Goal: Check status

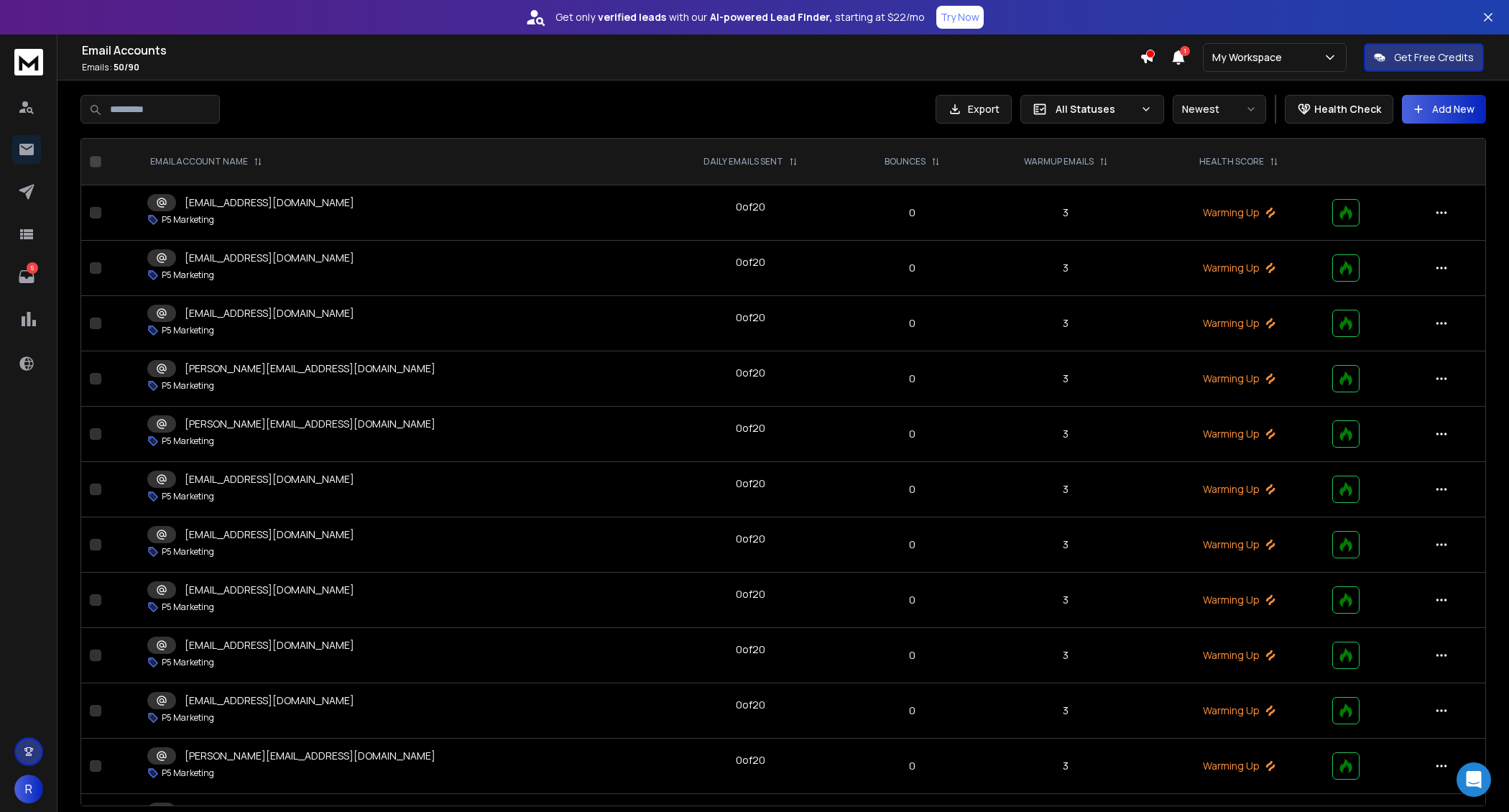
click at [43, 178] on div at bounding box center [29, 193] width 33 height 33
click at [22, 188] on icon at bounding box center [27, 191] width 17 height 17
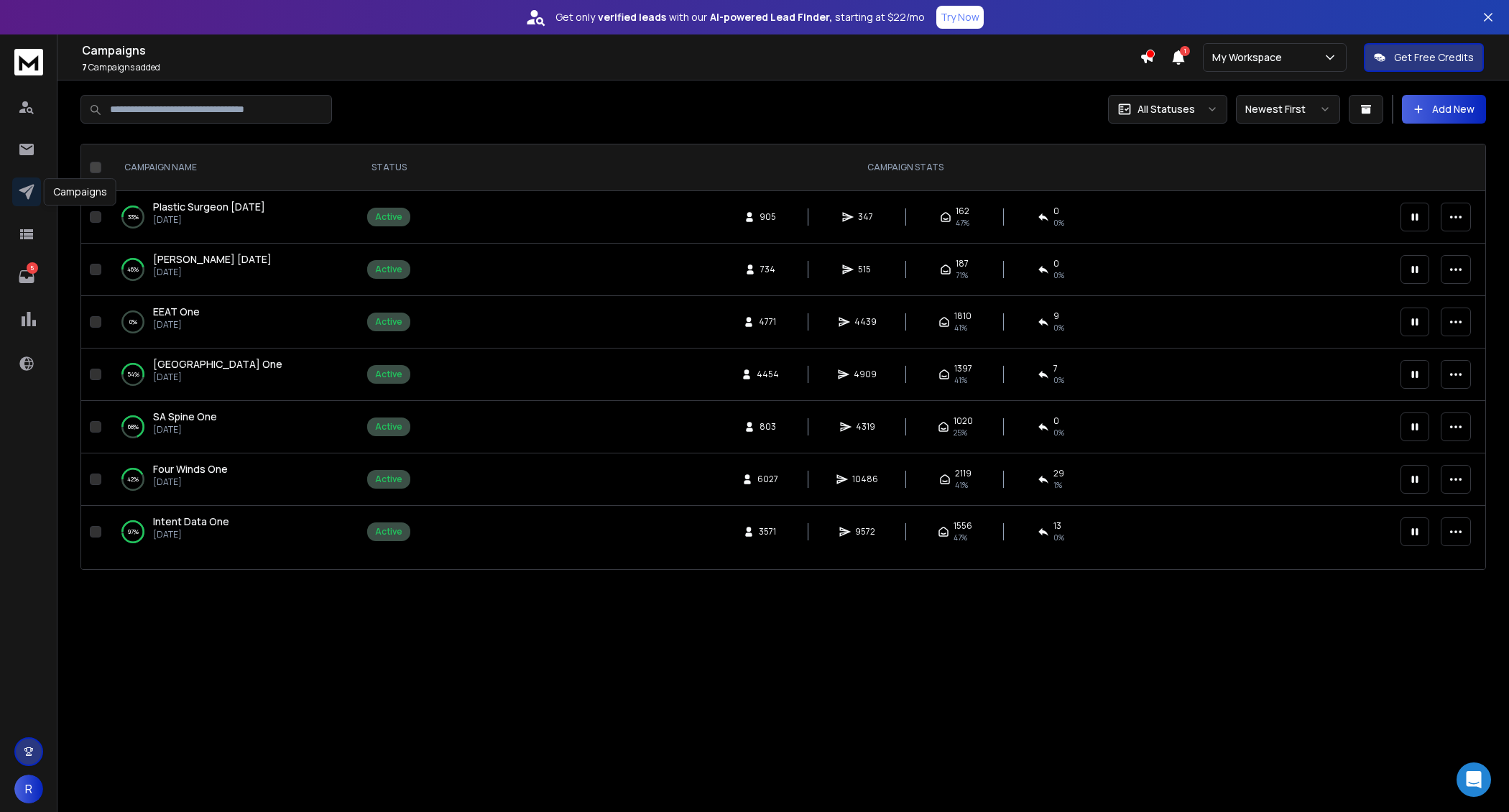
click at [212, 254] on span "[PERSON_NAME] [DATE]" at bounding box center [212, 259] width 119 height 13
